Goal: Check status

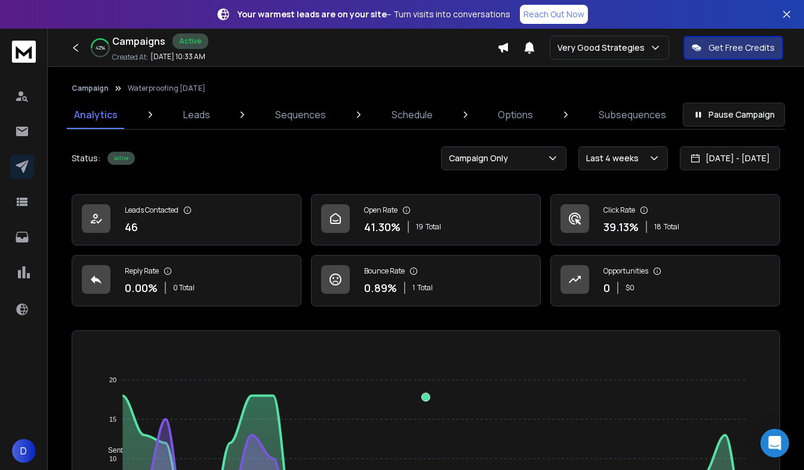
scroll to position [172, 0]
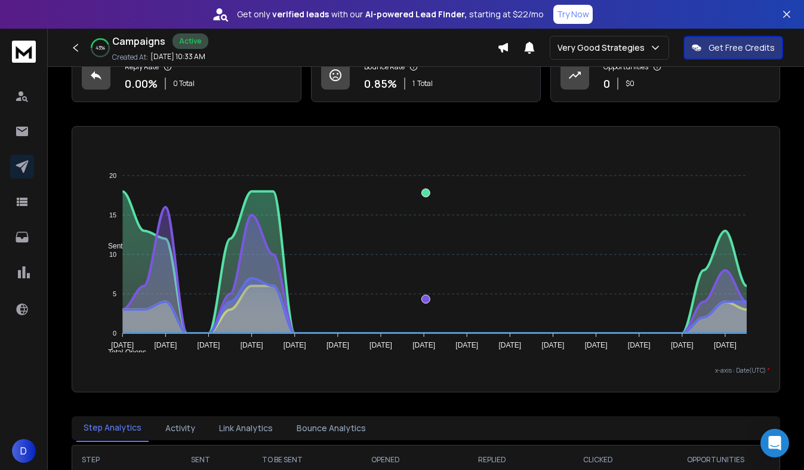
scroll to position [213, 0]
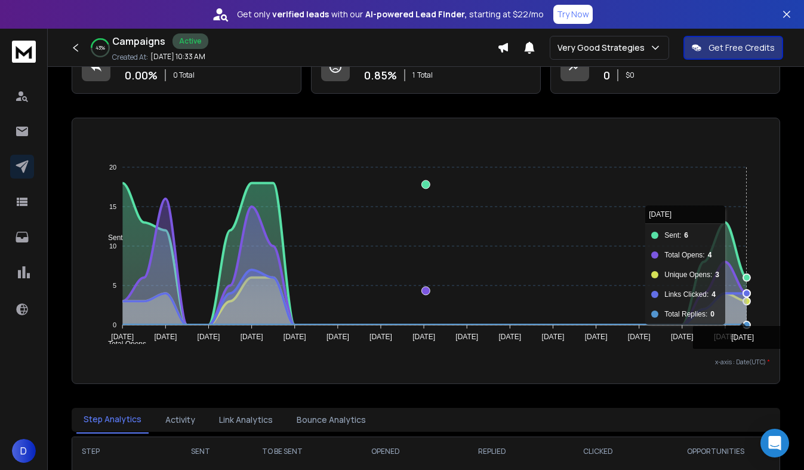
click at [743, 309] on foreignobject "Sent Total Opens Unique Opens Links Clicked Total Replies" at bounding box center [426, 239] width 654 height 209
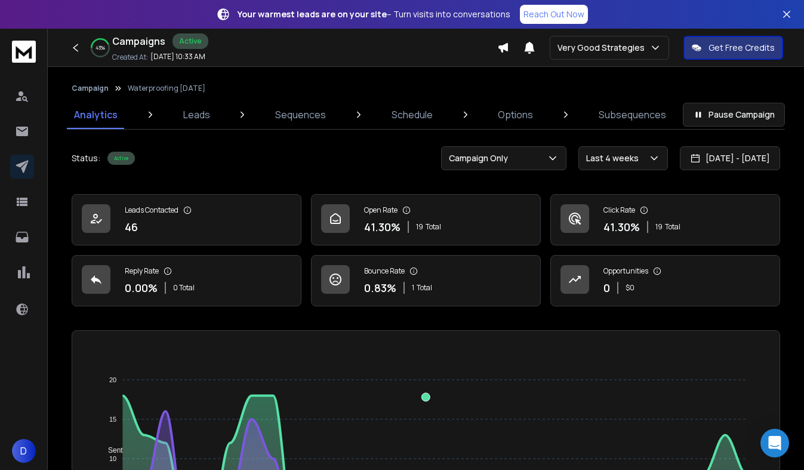
scroll to position [163, 0]
click at [361, 163] on div "Status: Active Pause Campaign Campaign Only Last 4 weeks [DATE] - [DATE]" at bounding box center [426, 158] width 709 height 24
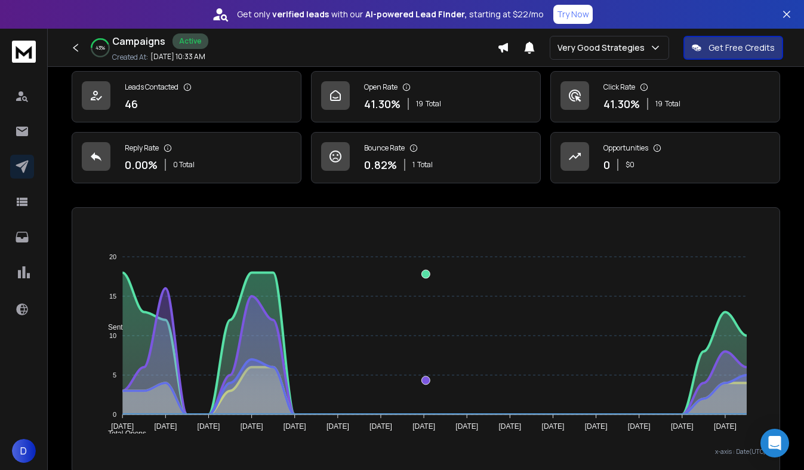
scroll to position [127, 0]
